Goal: Information Seeking & Learning: Learn about a topic

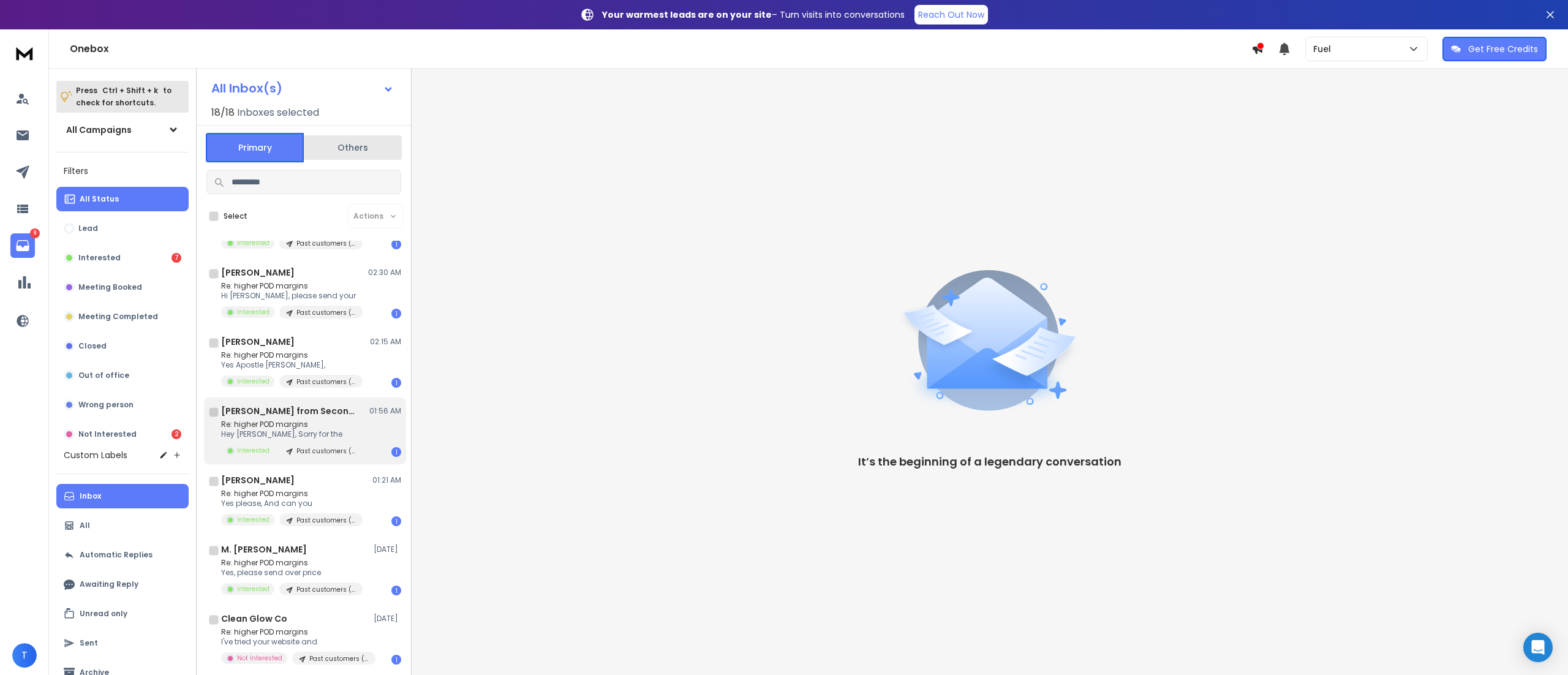
scroll to position [368, 0]
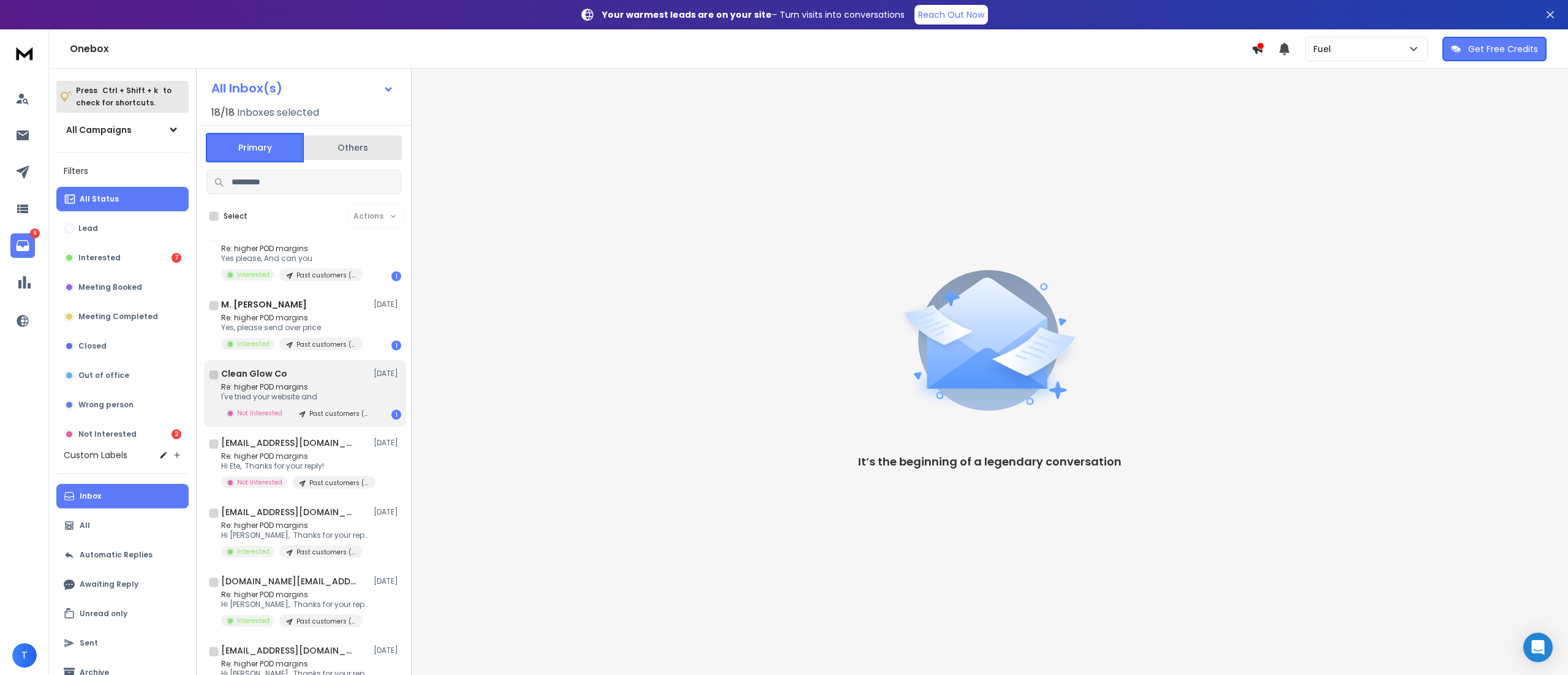
click at [339, 407] on div "Past customers (Fuel)" at bounding box center [334, 412] width 83 height 13
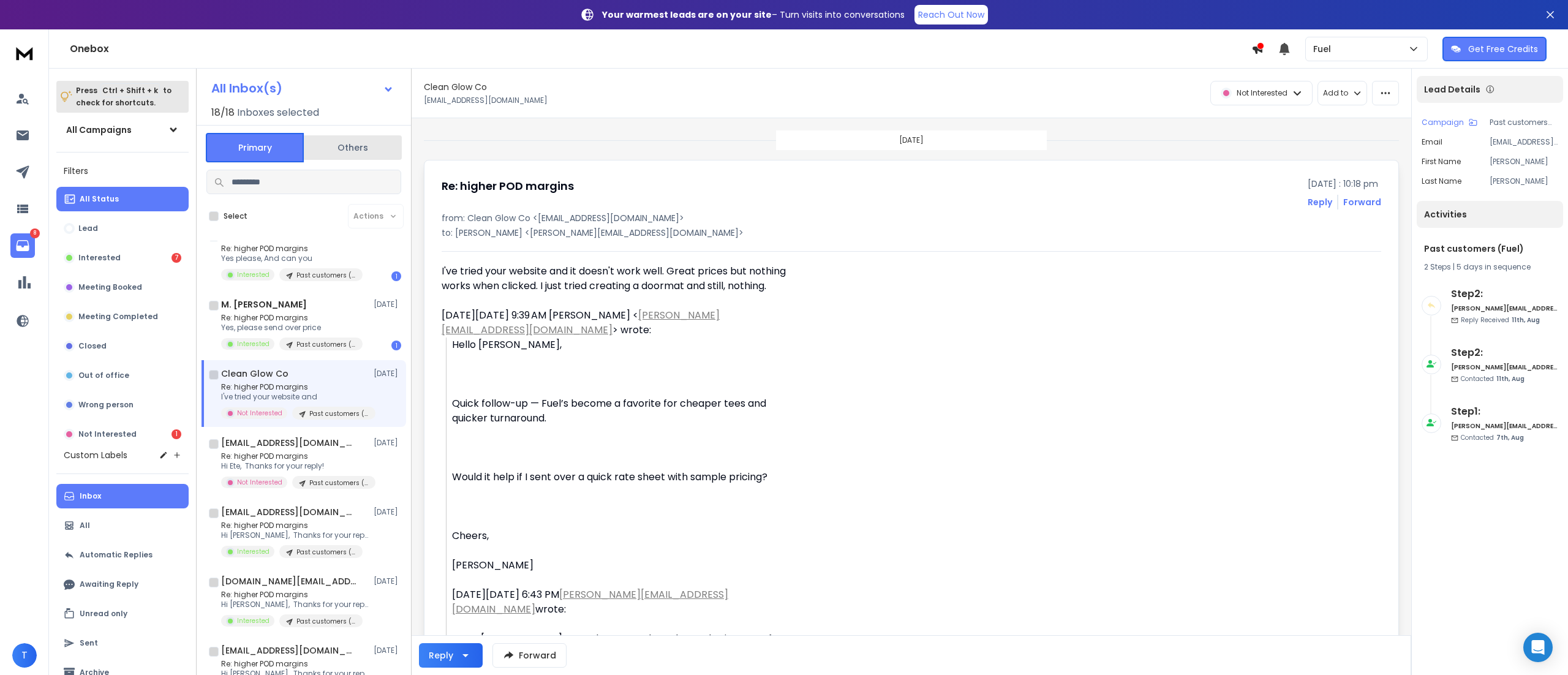
drag, startPoint x: 570, startPoint y: 272, endPoint x: 784, endPoint y: 286, distance: 214.5
click at [784, 286] on div "I've tried your website and it doesn't work well. Great prices but nothing work…" at bounding box center [619, 279] width 358 height 30
drag, startPoint x: 529, startPoint y: 290, endPoint x: 784, endPoint y: 286, distance: 255.0
click at [784, 286] on div "I've tried your website and it doesn't work well. Great prices but nothing work…" at bounding box center [619, 279] width 358 height 30
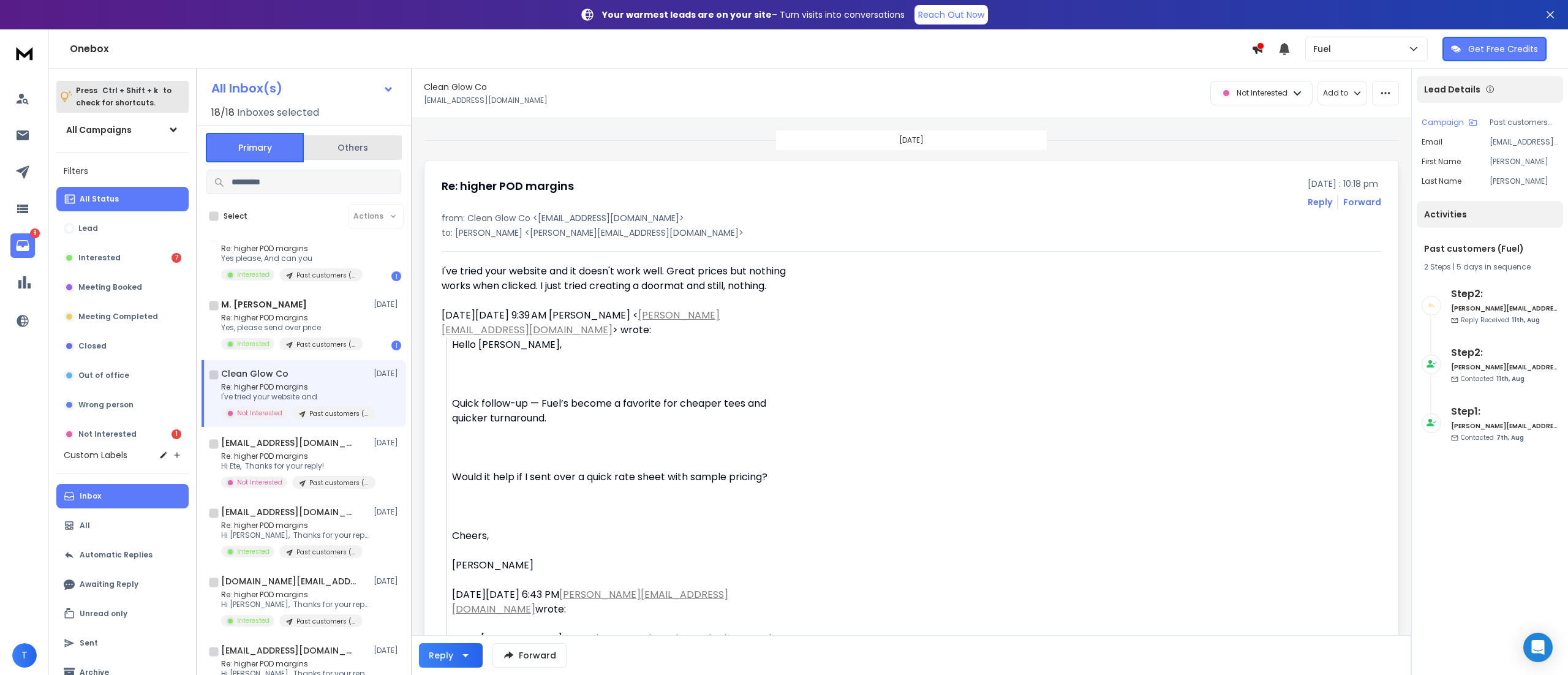
click at [784, 286] on div "I've tried your website and it doesn't work well. Great prices but nothing work…" at bounding box center [619, 279] width 358 height 30
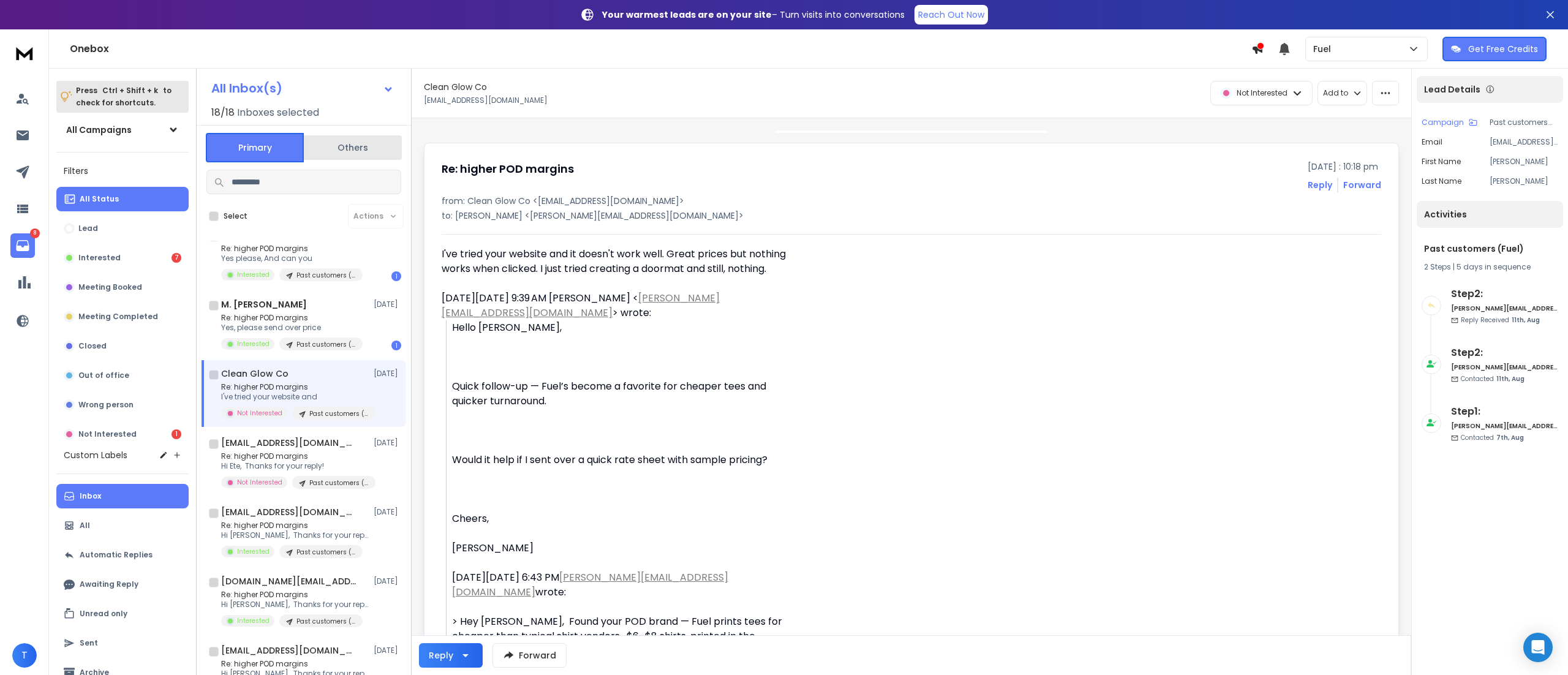
scroll to position [0, 0]
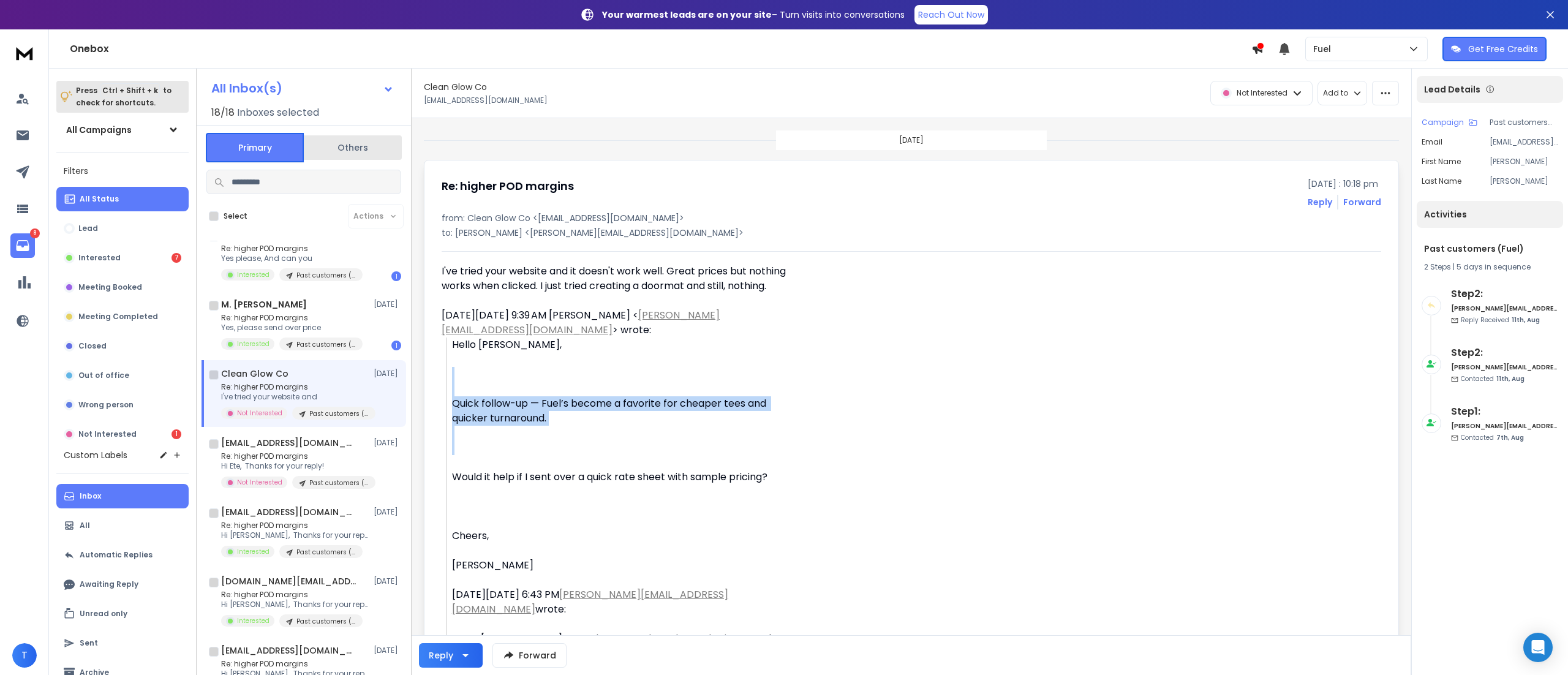
drag, startPoint x: 472, startPoint y: 392, endPoint x: 510, endPoint y: 457, distance: 75.3
click at [510, 457] on blockquote "Hello [PERSON_NAME], Quick follow-up — Fuel’s become a favorite for cheaper tee…" at bounding box center [622, 520] width 354 height 368
click at [512, 453] on blockquote "Hello [PERSON_NAME], Quick follow-up — Fuel’s become a favorite for cheaper tee…" at bounding box center [622, 520] width 354 height 368
click at [520, 407] on blockquote "Hello [PERSON_NAME], Quick follow-up — Fuel’s become a favorite for cheaper tee…" at bounding box center [622, 520] width 354 height 368
drag, startPoint x: 451, startPoint y: 380, endPoint x: 557, endPoint y: 472, distance: 140.4
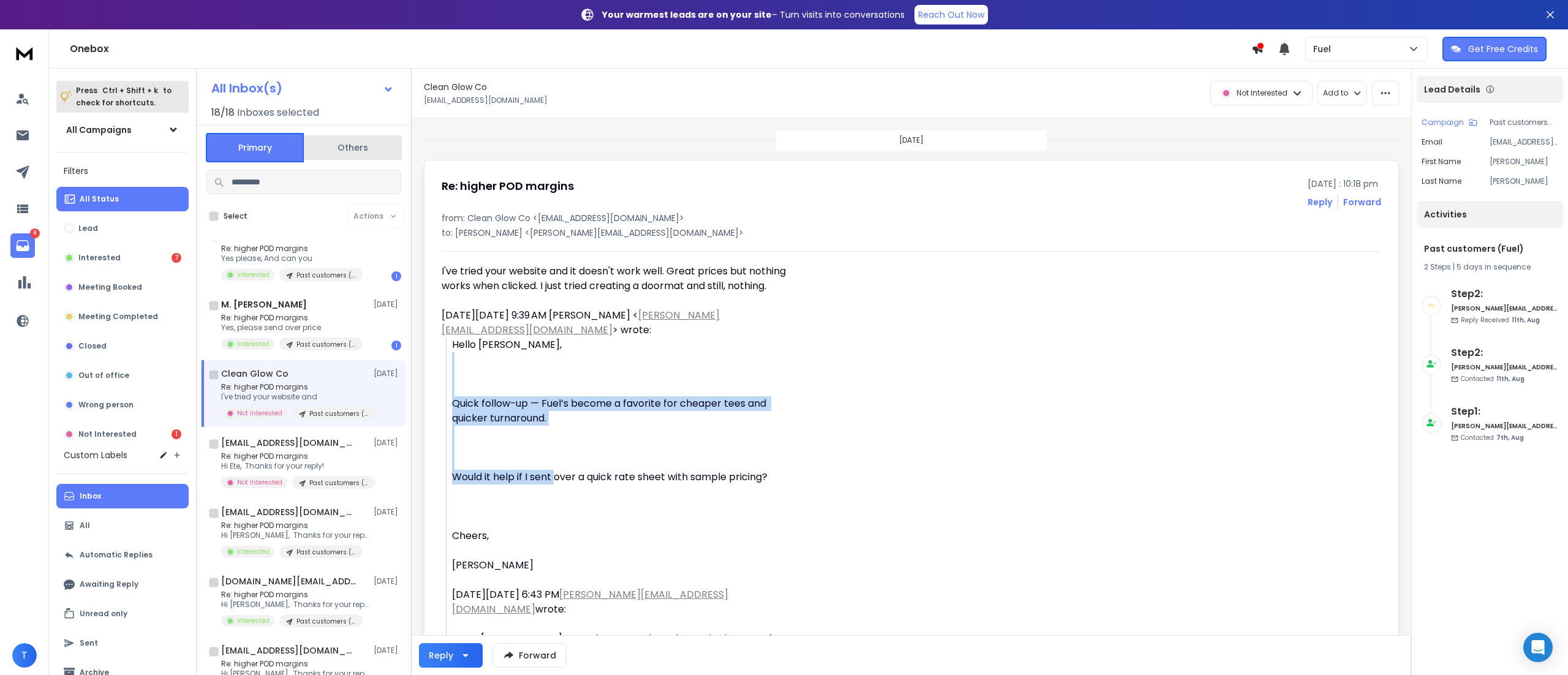
click at [557, 472] on blockquote "Hello [PERSON_NAME], Quick follow-up — Fuel’s become a favorite for cheaper tee…" at bounding box center [622, 520] width 354 height 368
click at [556, 461] on blockquote "Hello [PERSON_NAME], Quick follow-up — Fuel’s become a favorite for cheaper tee…" at bounding box center [622, 520] width 354 height 368
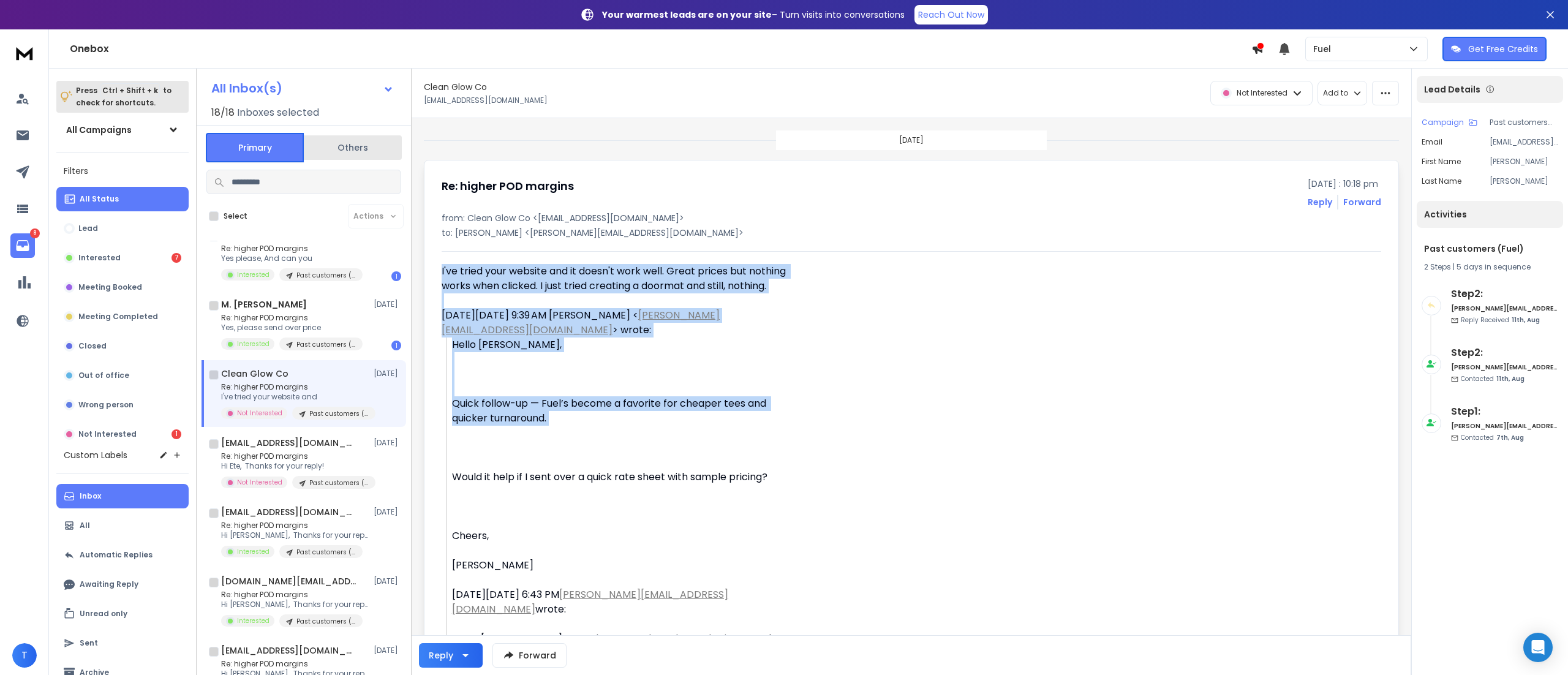
drag, startPoint x: 436, startPoint y: 269, endPoint x: 581, endPoint y: 435, distance: 220.4
click at [581, 435] on div "Re: higher POD margins [DATE] : 10:18 pm Reply Forward from: Clean Glow Co <[EM…" at bounding box center [912, 460] width 975 height 602
click at [581, 435] on blockquote "Hello [PERSON_NAME], Quick follow-up — Fuel’s become a favorite for cheaper tee…" at bounding box center [622, 520] width 354 height 368
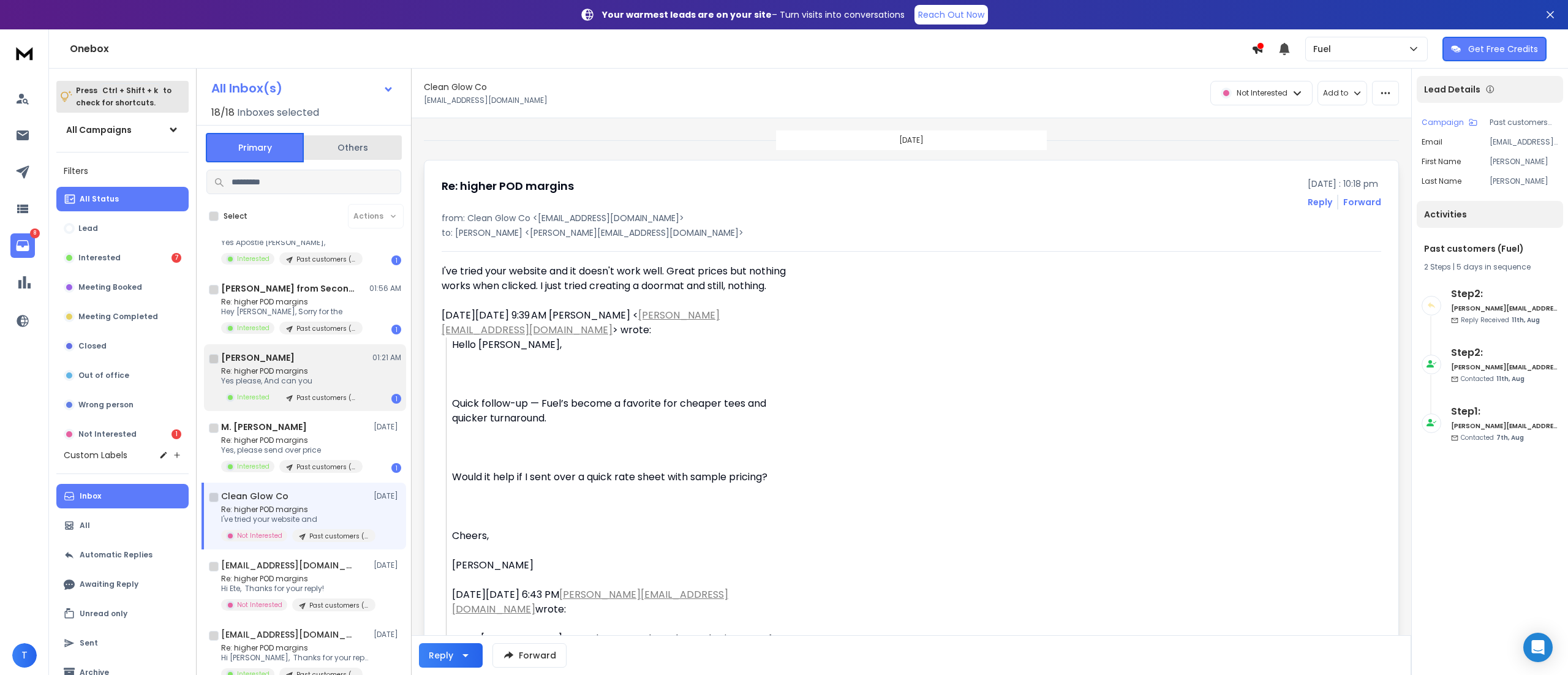
scroll to position [368, 0]
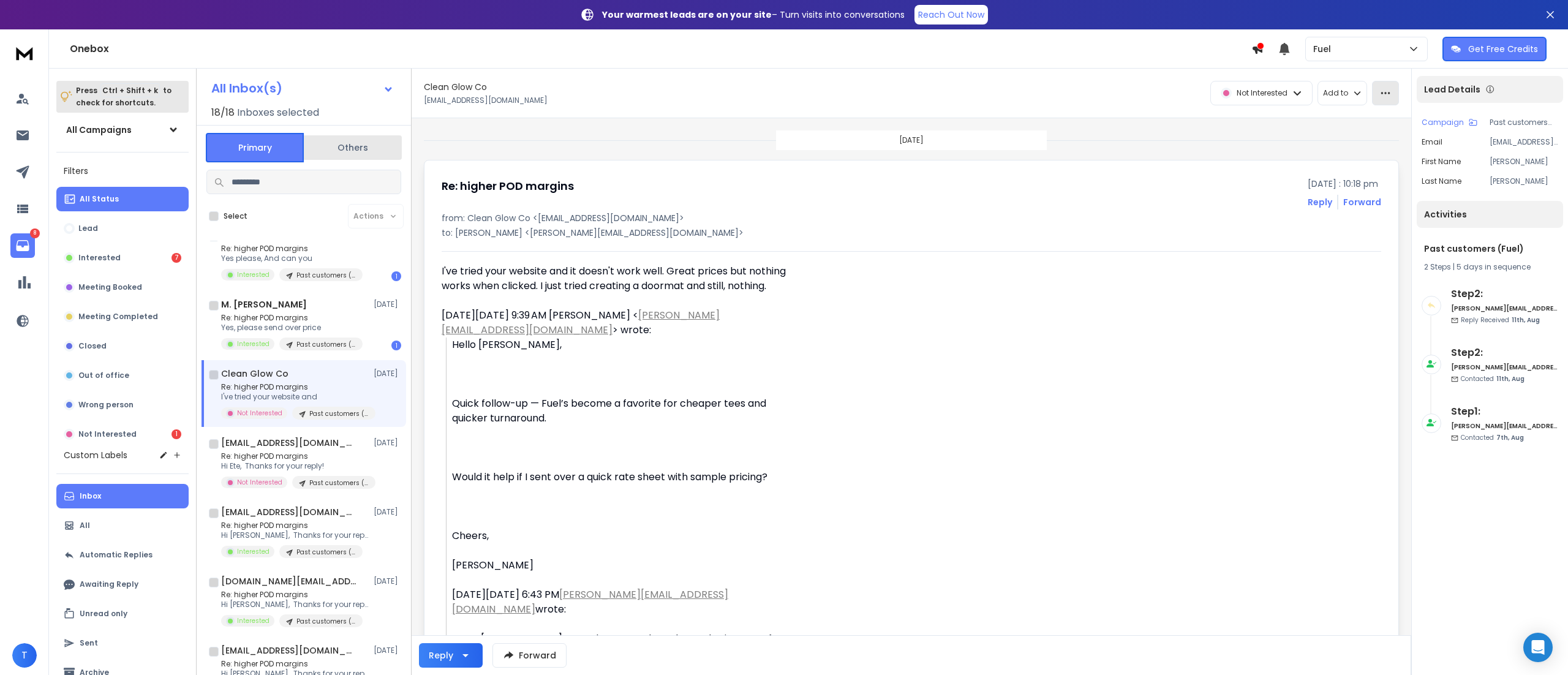
click at [1390, 85] on button "button" at bounding box center [1385, 93] width 27 height 25
click at [1368, 119] on div "Mark as unread" at bounding box center [1349, 121] width 81 height 12
click at [1064, 337] on div "Re: higher POD margins [DATE] : 10:18 pm Reply Forward from: Clean Glow Co <[EM…" at bounding box center [911, 461] width 940 height 567
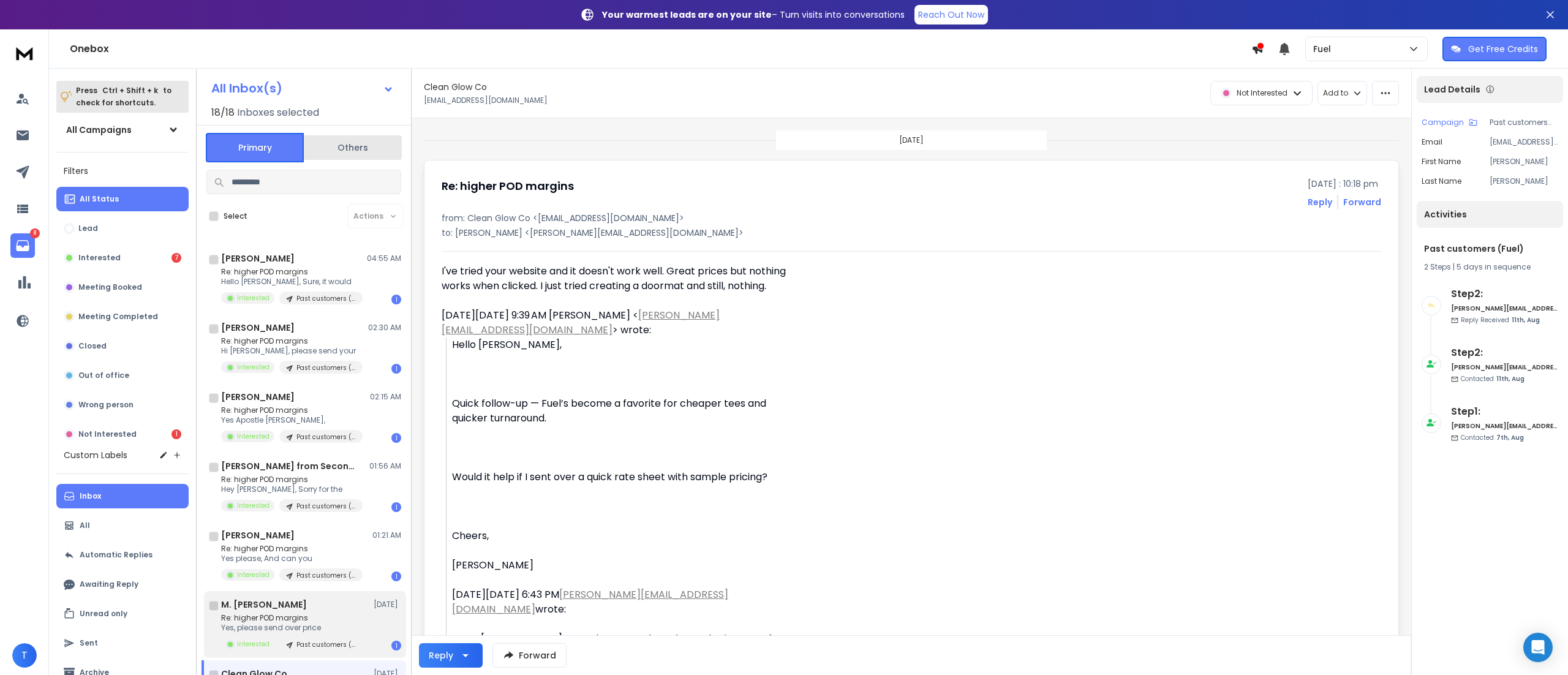
scroll to position [0, 0]
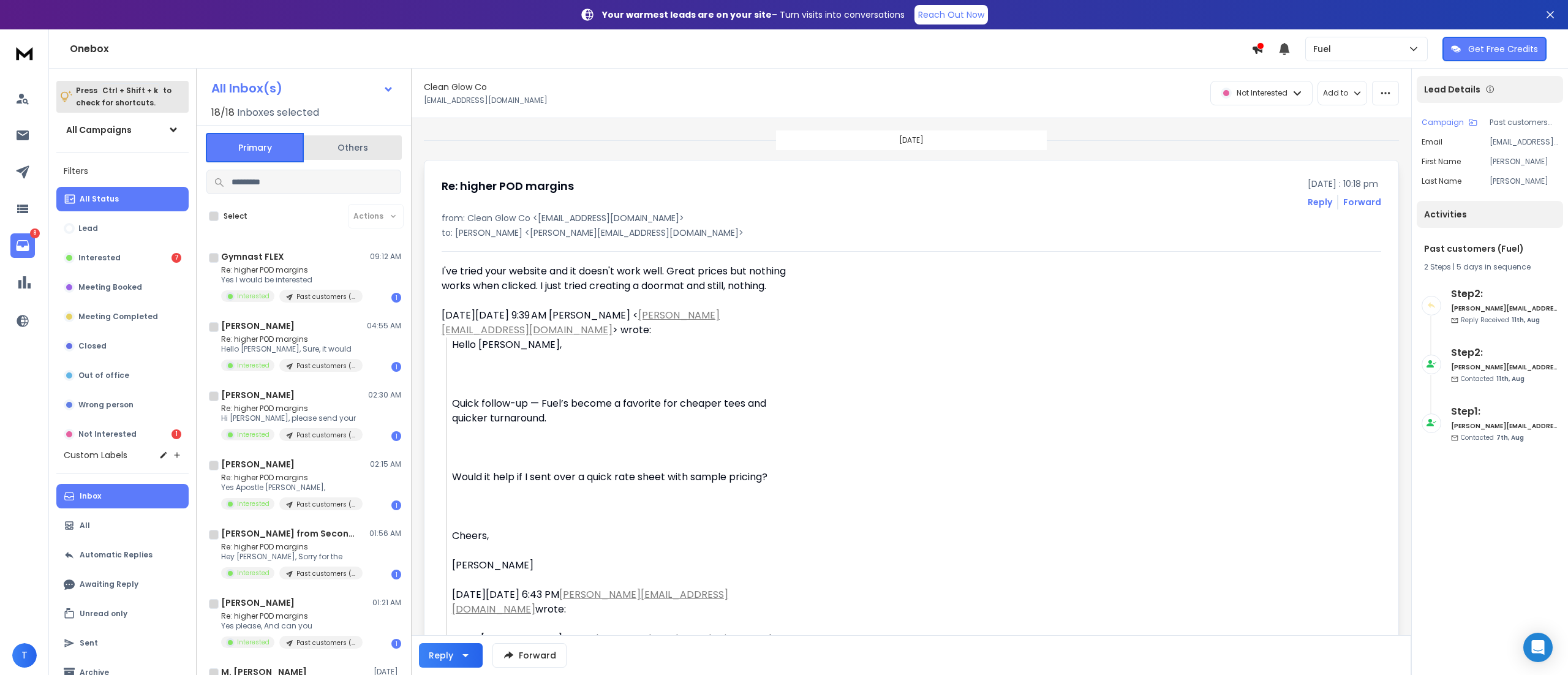
click at [1020, 318] on div "Re: higher POD margins [DATE] : 10:18 pm Reply Forward from: Clean Glow Co <[EM…" at bounding box center [911, 461] width 940 height 567
